Goal: Navigation & Orientation: Find specific page/section

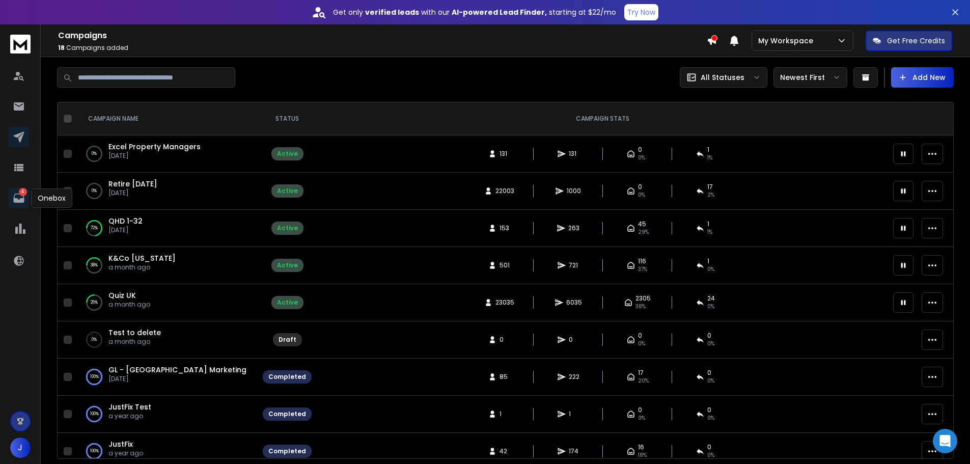
click at [24, 202] on icon at bounding box center [19, 198] width 12 height 12
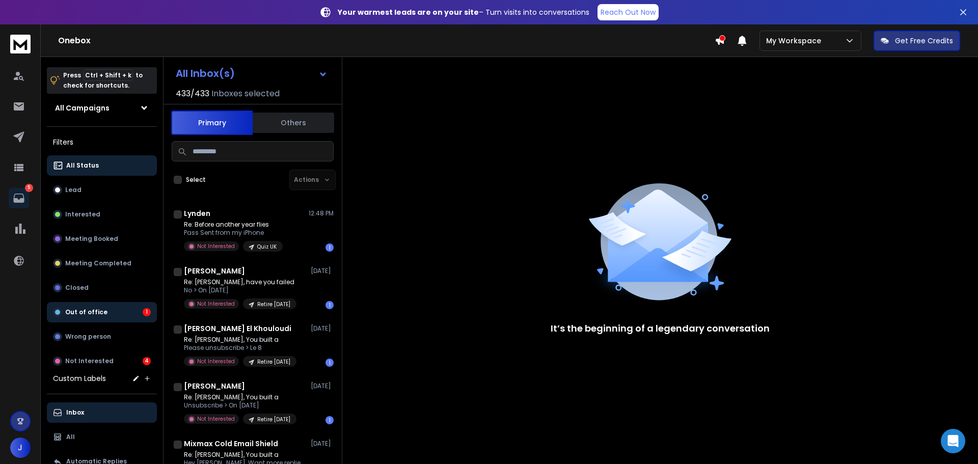
click at [92, 312] on p "Out of office" at bounding box center [86, 312] width 42 height 8
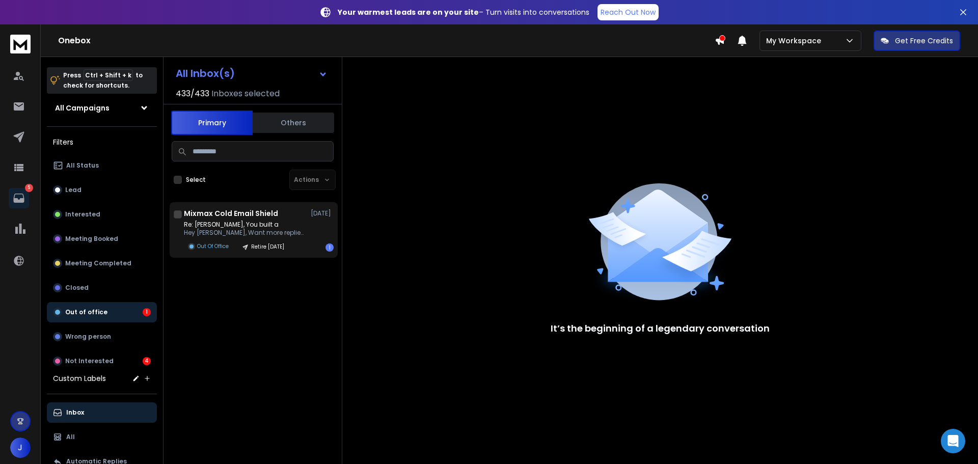
click at [275, 233] on p "Hey [PERSON_NAME], Want more replies to" at bounding box center [245, 233] width 122 height 8
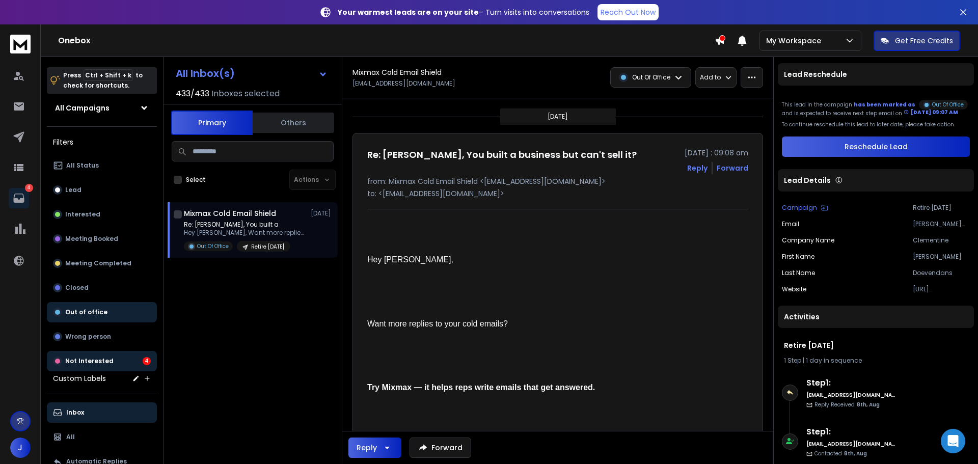
click at [91, 357] on p "Not Interested" at bounding box center [89, 361] width 48 height 8
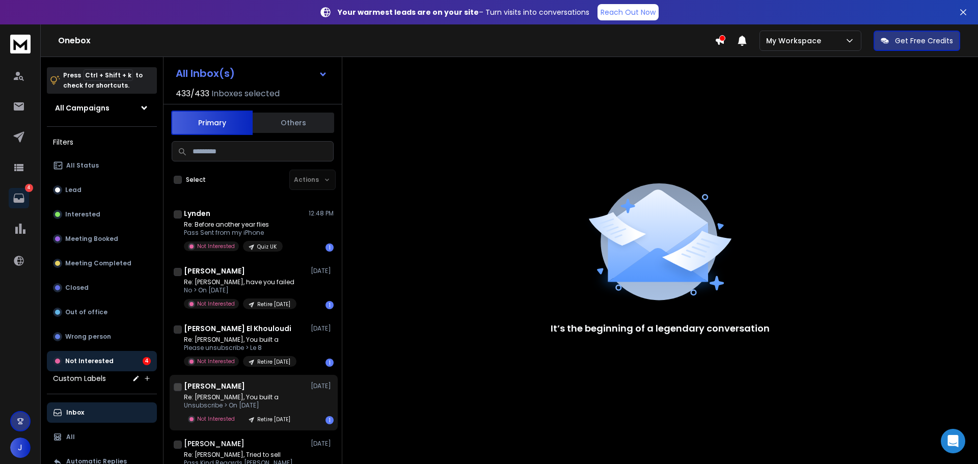
click at [212, 391] on div "[PERSON_NAME] [DATE] Re: [PERSON_NAME], You built a Unsubscribe > On [DATE] Not…" at bounding box center [259, 402] width 150 height 43
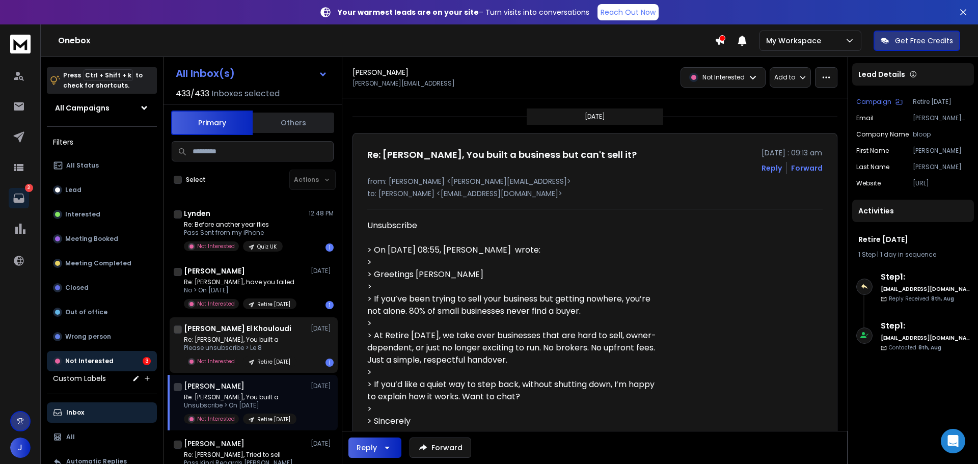
click at [224, 339] on p "Re: [PERSON_NAME], You built a" at bounding box center [240, 340] width 113 height 8
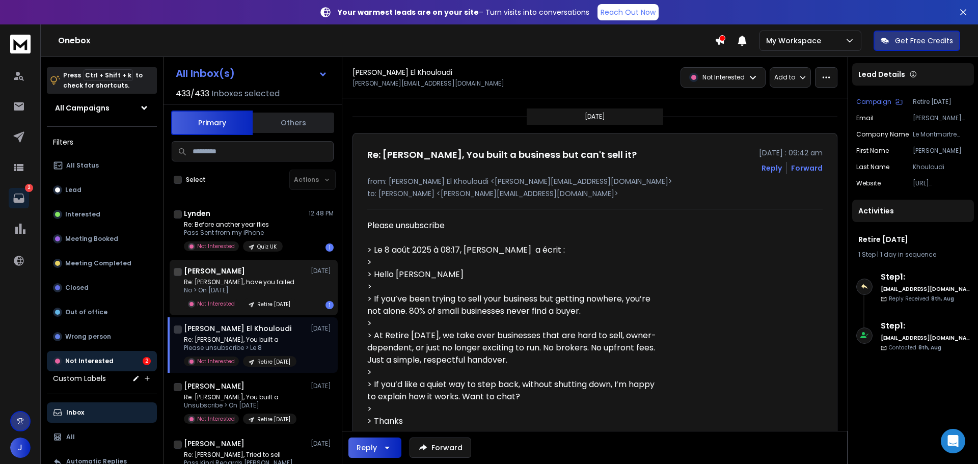
click at [224, 282] on p "Re: [PERSON_NAME], have you failed" at bounding box center [240, 282] width 113 height 8
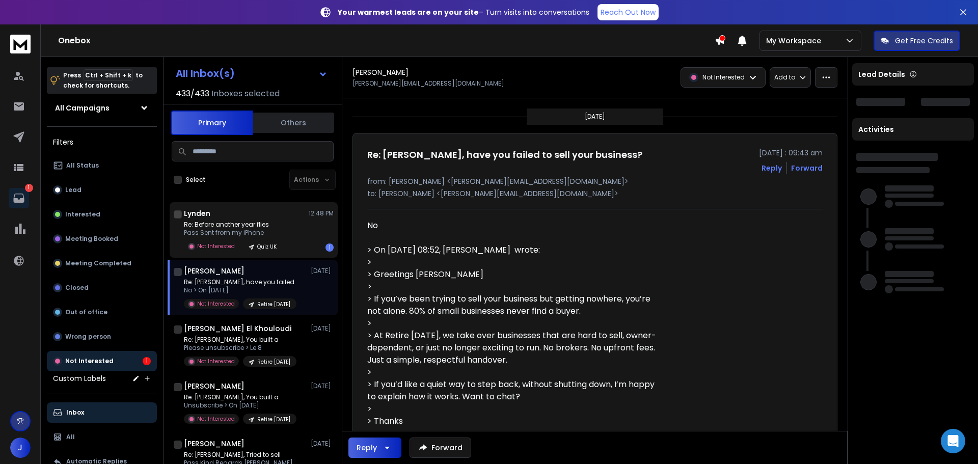
click at [236, 232] on p "Pass Sent from my iPhone" at bounding box center [233, 233] width 99 height 8
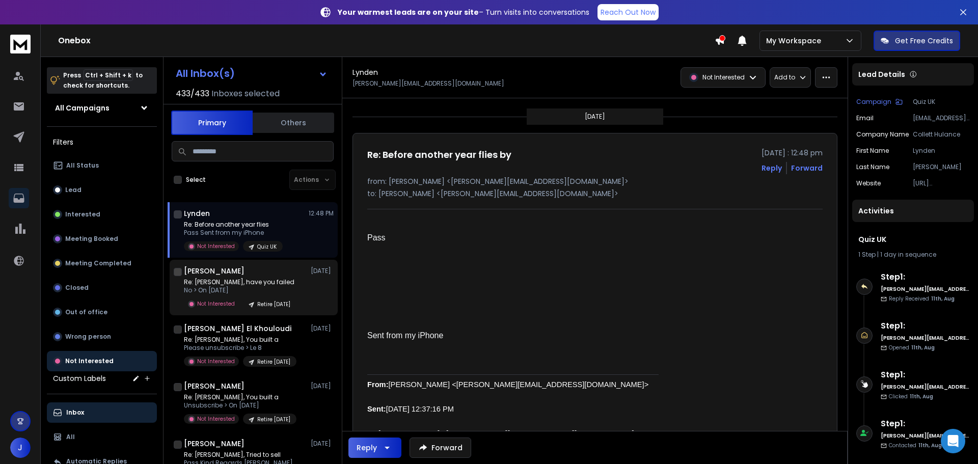
click at [224, 290] on p "No > On [DATE]" at bounding box center [240, 290] width 113 height 8
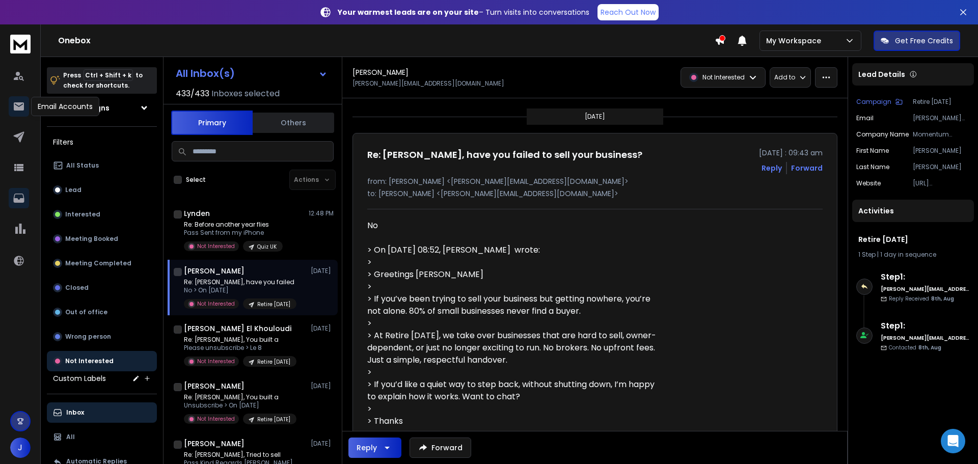
click at [16, 108] on icon at bounding box center [19, 106] width 10 height 8
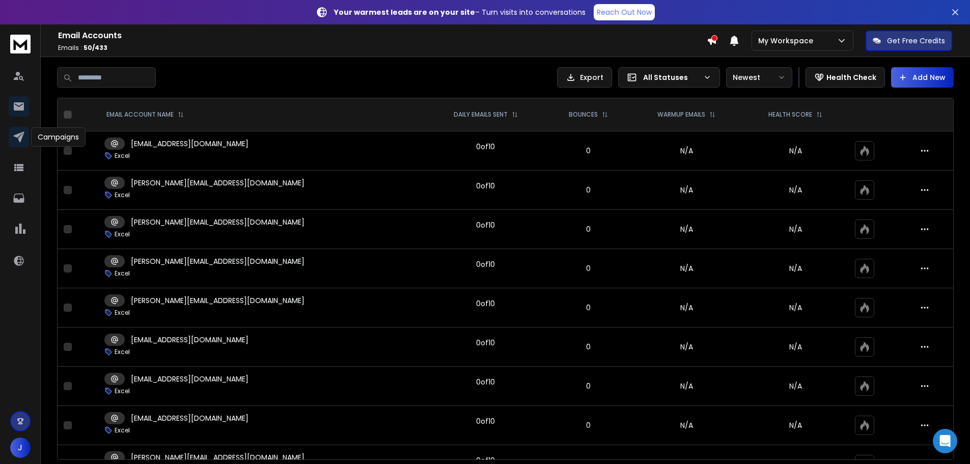
click at [16, 134] on icon at bounding box center [18, 136] width 11 height 11
